Goal: Task Accomplishment & Management: Use online tool/utility

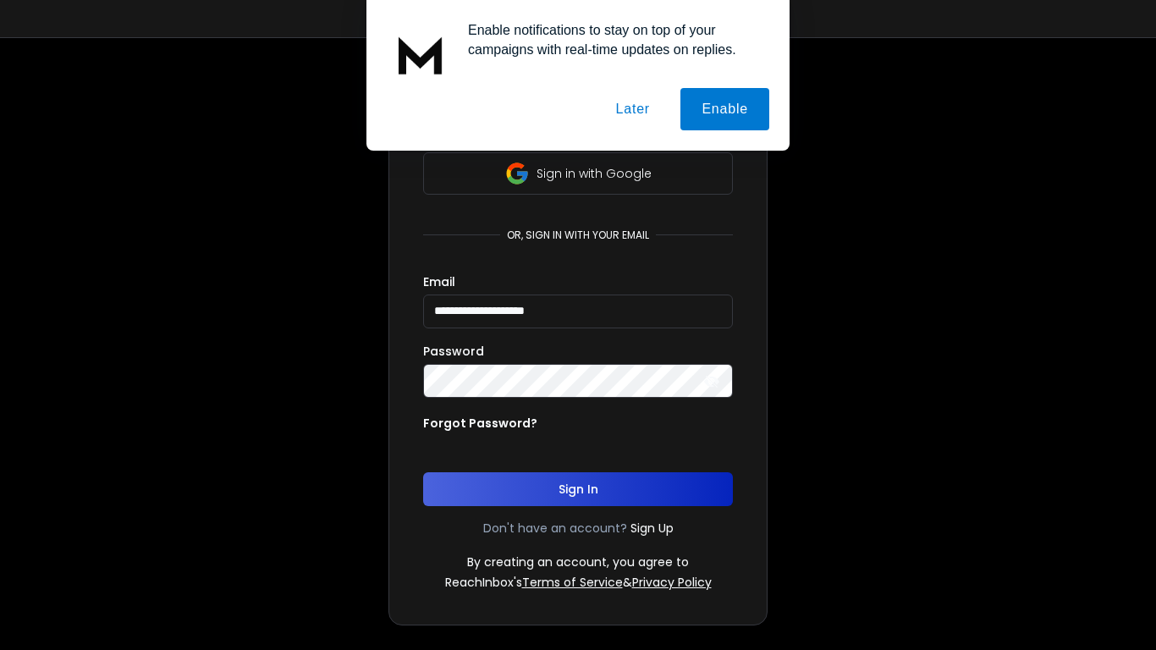
type input "**********"
click at [578, 488] on button "Sign In" at bounding box center [578, 489] width 310 height 34
